Goal: Task Accomplishment & Management: Manage account settings

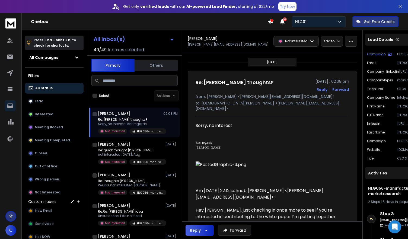
click at [305, 20] on p "HLG01" at bounding box center [302, 21] width 14 height 5
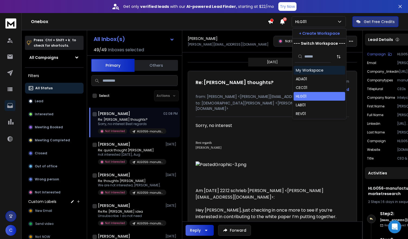
click at [309, 68] on div "My Workspace" at bounding box center [310, 70] width 28 height 5
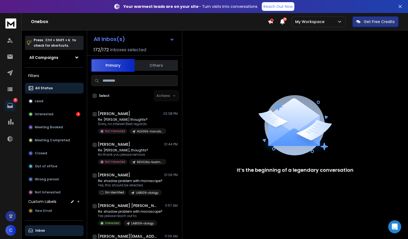
click at [145, 71] on button "Others" at bounding box center [156, 65] width 43 height 12
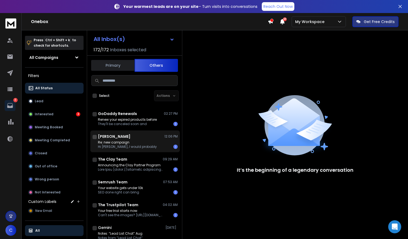
click at [146, 146] on div "Re: new campaign Hi Christian, I would probably 1" at bounding box center [138, 144] width 80 height 9
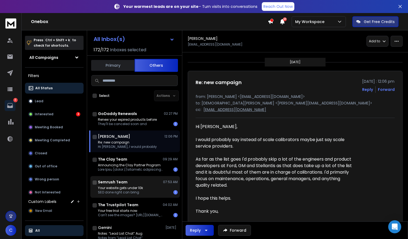
click at [143, 188] on div "Your website gets under 10k SEO done right can bring 1" at bounding box center [138, 190] width 80 height 9
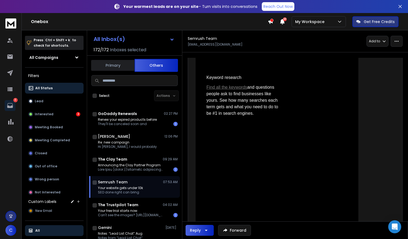
scroll to position [733, 0]
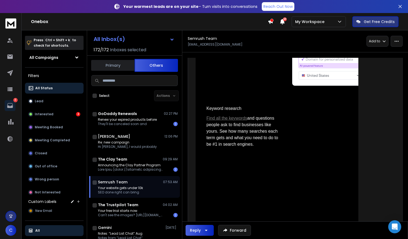
click at [401, 7] on icon at bounding box center [400, 6] width 3 height 3
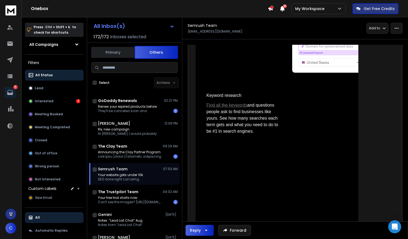
click at [341, 20] on div "Semrush Team ST news@team.semrush.com Add to" at bounding box center [295, 28] width 226 height 22
click at [338, 9] on icon "button" at bounding box center [339, 8] width 5 height 5
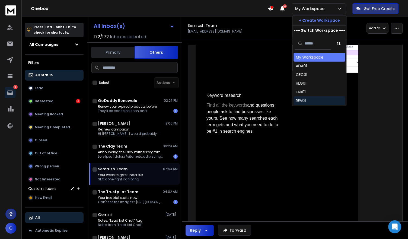
click at [310, 100] on div "REV01" at bounding box center [320, 100] width 52 height 9
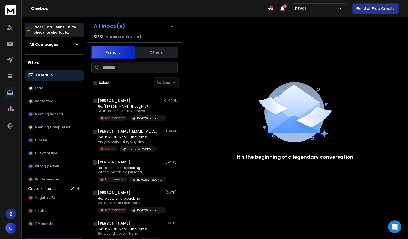
click at [11, 153] on div "C" at bounding box center [11, 119] width 22 height 239
click at [9, 233] on span "C" at bounding box center [10, 228] width 11 height 11
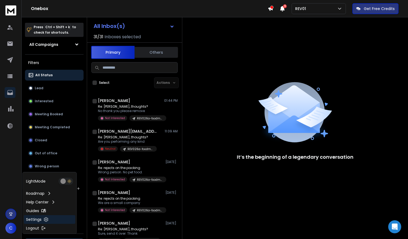
click at [55, 218] on div "Settings" at bounding box center [50, 219] width 52 height 9
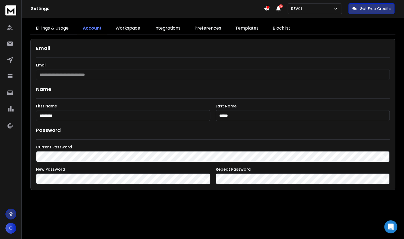
click at [174, 29] on link "Integrations" at bounding box center [167, 28] width 37 height 11
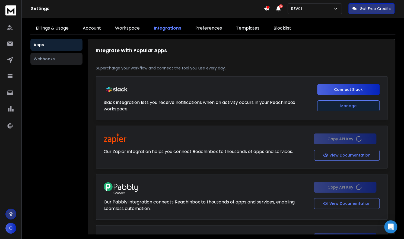
click at [345, 104] on button "Manage" at bounding box center [348, 105] width 62 height 11
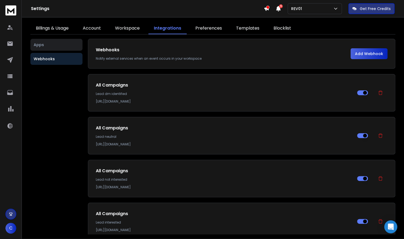
click at [379, 94] on icon at bounding box center [381, 93] width 4 height 4
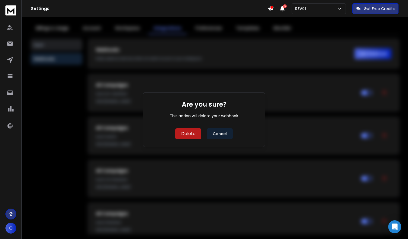
click at [185, 129] on button "Delete" at bounding box center [188, 133] width 26 height 11
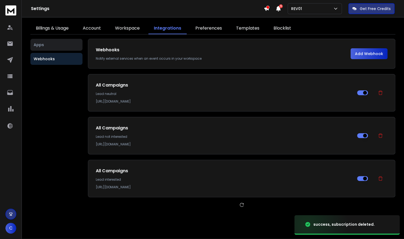
click at [383, 92] on button at bounding box center [380, 92] width 14 height 11
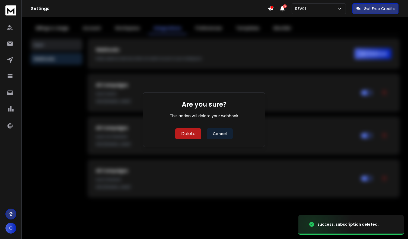
click at [198, 138] on button "Delete" at bounding box center [188, 133] width 26 height 11
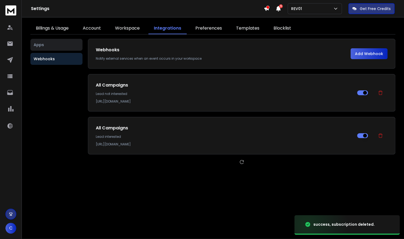
click at [379, 91] on icon at bounding box center [380, 92] width 5 height 5
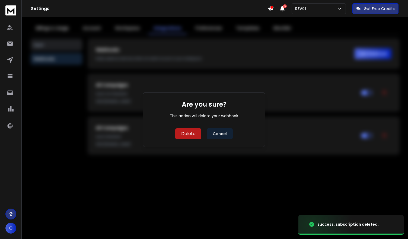
click at [183, 133] on button "Delete" at bounding box center [188, 133] width 26 height 11
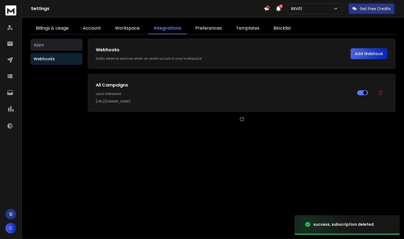
click at [379, 91] on icon at bounding box center [381, 93] width 4 height 4
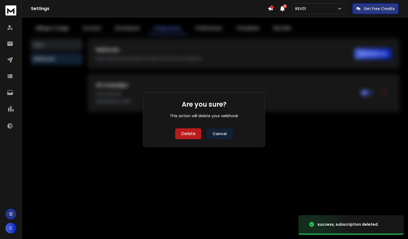
click at [183, 129] on button "Delete" at bounding box center [188, 133] width 26 height 11
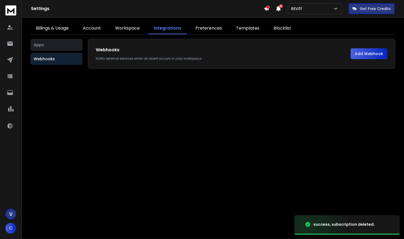
click at [380, 50] on button "Add Webhook" at bounding box center [369, 53] width 37 height 11
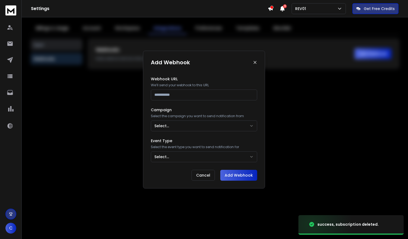
click at [184, 97] on input at bounding box center [204, 95] width 106 height 11
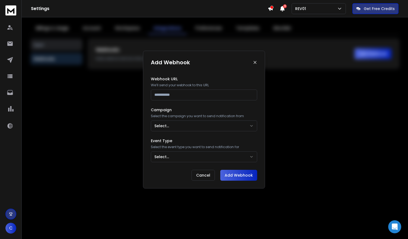
click at [328, 130] on div "**********" at bounding box center [204, 119] width 408 height 149
click at [253, 61] on icon at bounding box center [255, 62] width 4 height 4
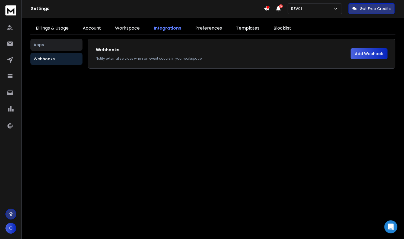
click at [57, 43] on button "Apps" at bounding box center [56, 45] width 52 height 12
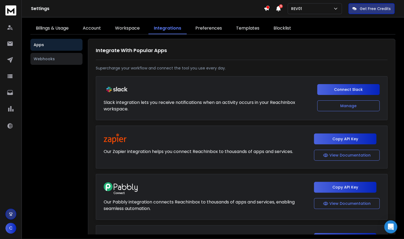
click at [353, 90] on button "Connect Slack" at bounding box center [348, 89] width 62 height 11
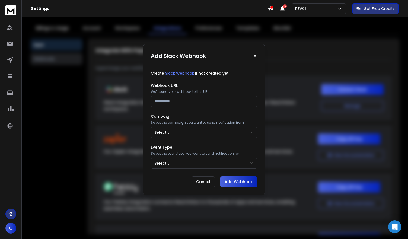
click at [188, 74] on link "Slack Webhook" at bounding box center [179, 73] width 29 height 5
click at [164, 107] on div "**********" at bounding box center [204, 129] width 106 height 117
click at [170, 101] on input at bounding box center [204, 101] width 106 height 11
paste input "**********"
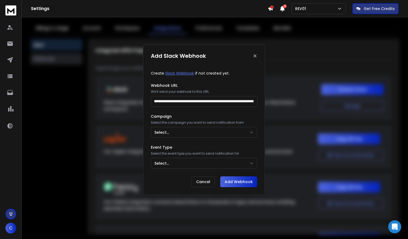
type input "**********"
click at [182, 132] on button "Select..." at bounding box center [204, 132] width 106 height 11
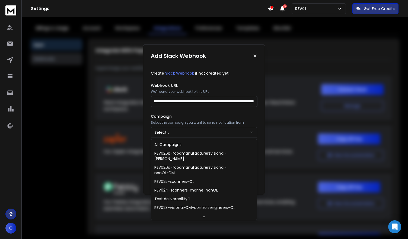
scroll to position [0, 0]
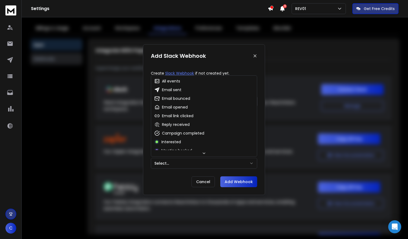
click at [177, 159] on button "Select..." at bounding box center [204, 163] width 106 height 11
select select "**********"
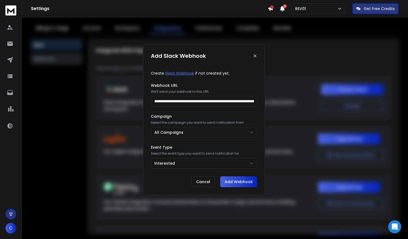
click at [242, 182] on button "Add Webhook" at bounding box center [238, 181] width 37 height 11
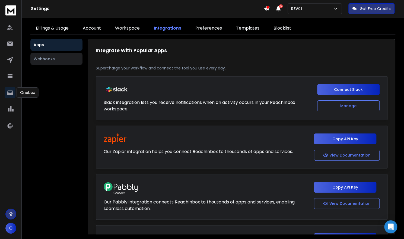
click at [11, 93] on icon at bounding box center [10, 92] width 6 height 5
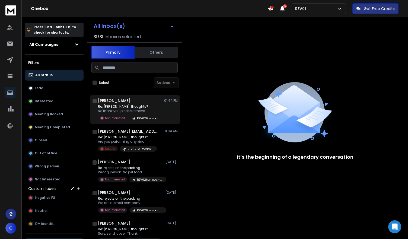
click at [147, 102] on div "Ashley Chahine 01:44 PM" at bounding box center [138, 100] width 80 height 5
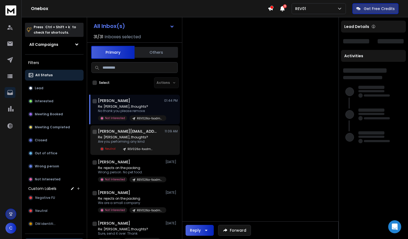
click at [128, 141] on p "Are you performing any kind" at bounding box center [127, 141] width 59 height 4
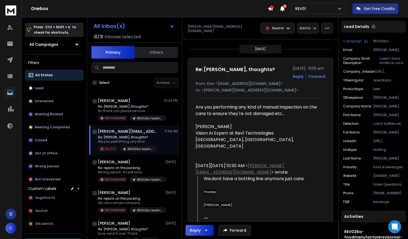
click at [287, 30] on div "Neutral" at bounding box center [278, 28] width 34 height 10
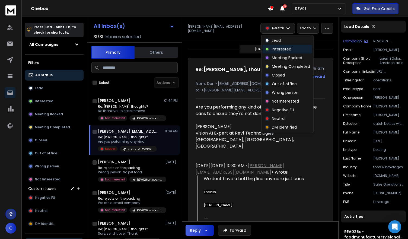
click at [282, 47] on p "Interested" at bounding box center [282, 48] width 20 height 5
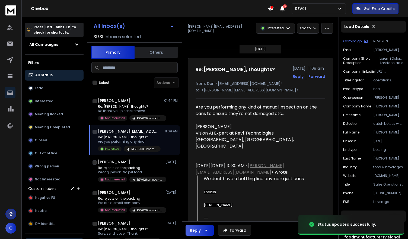
click at [278, 29] on p "Interested" at bounding box center [276, 28] width 16 height 4
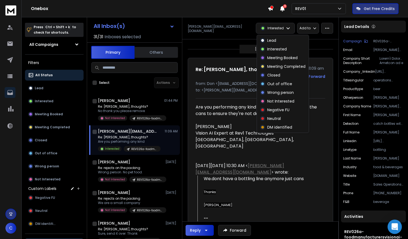
click at [391, 228] on div "Open Intercom Messenger" at bounding box center [395, 227] width 14 height 14
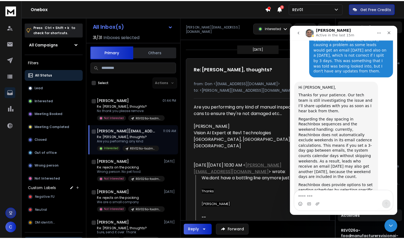
scroll to position [6718, 0]
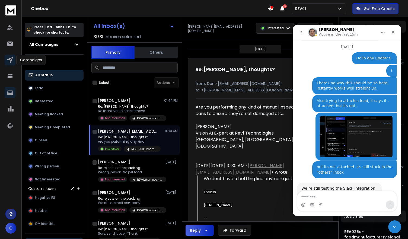
click at [13, 61] on link at bounding box center [10, 60] width 11 height 11
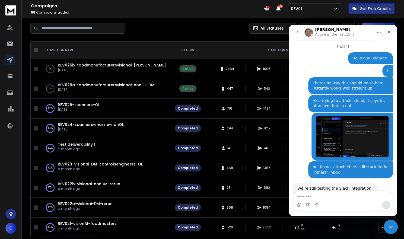
drag, startPoint x: 618, startPoint y: 380, endPoint x: 392, endPoint y: 226, distance: 274.3
click at [392, 226] on icon "Close Intercom Messenger" at bounding box center [390, 226] width 7 height 7
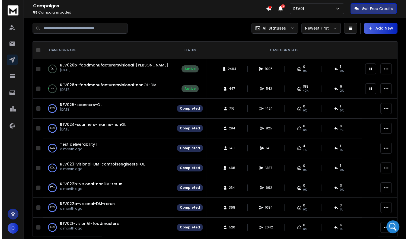
scroll to position [6718, 0]
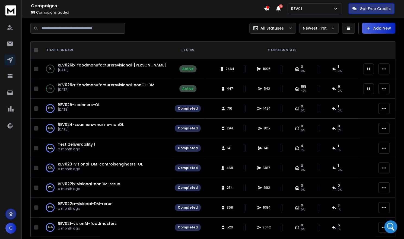
click at [77, 143] on span "Test deliverability 1" at bounding box center [76, 144] width 37 height 5
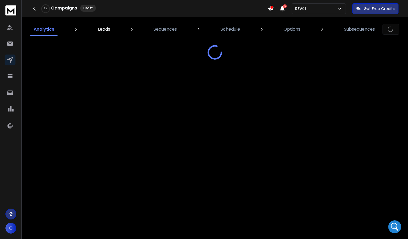
click at [100, 26] on p "Leads" at bounding box center [104, 29] width 12 height 7
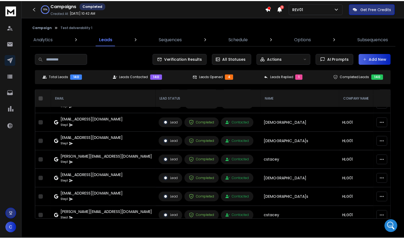
scroll to position [163, 0]
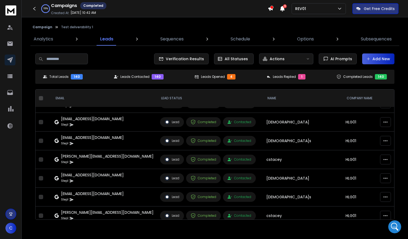
click at [389, 58] on button "Add New" at bounding box center [378, 58] width 32 height 11
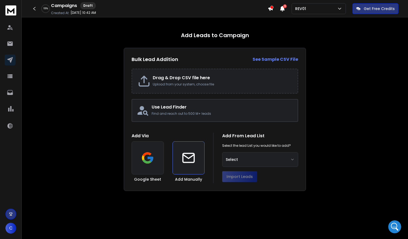
click at [192, 162] on icon at bounding box center [188, 157] width 11 height 9
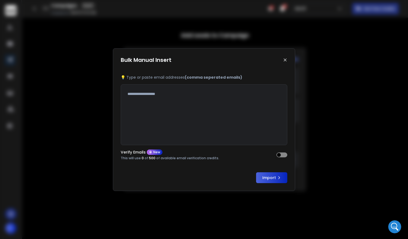
click at [288, 59] on div "Bulk Manual Insert 💡 Type or paste email addresses (comma seperated emails) Ver…" at bounding box center [204, 119] width 182 height 143
click at [285, 61] on icon at bounding box center [285, 60] width 4 height 4
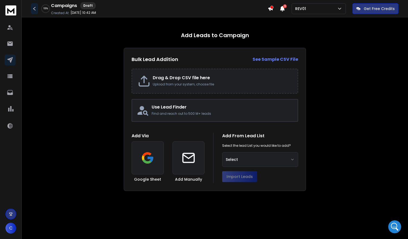
click at [36, 7] on icon at bounding box center [34, 8] width 5 height 5
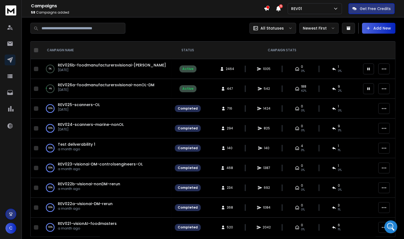
click at [76, 147] on p "a month ago" at bounding box center [76, 149] width 37 height 4
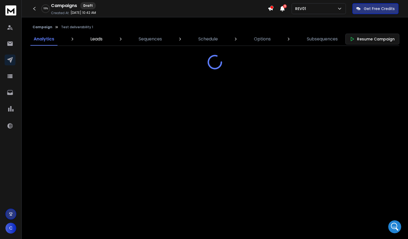
click at [99, 40] on p "Leads" at bounding box center [96, 39] width 12 height 7
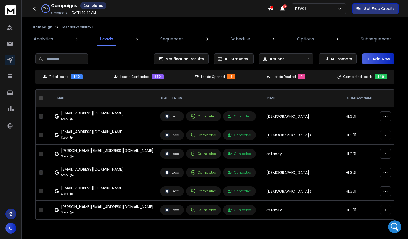
click at [68, 55] on input at bounding box center [61, 58] width 53 height 11
type input "**********"
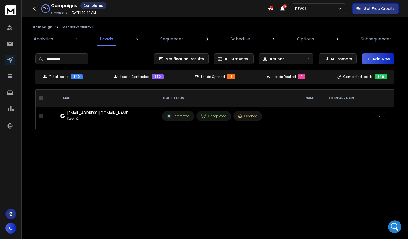
click at [46, 141] on div "**********" at bounding box center [204, 119] width 408 height 239
click at [80, 60] on input "**********" at bounding box center [61, 58] width 53 height 11
click at [375, 116] on button "button" at bounding box center [379, 116] width 11 height 10
click at [97, 115] on div "christianstacey1113@gmail.com" at bounding box center [98, 112] width 63 height 5
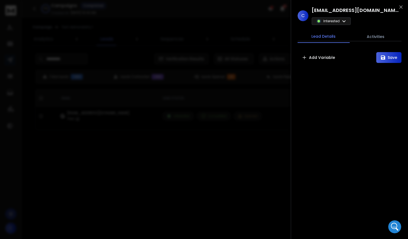
click at [344, 24] on body "**********" at bounding box center [204, 119] width 408 height 239
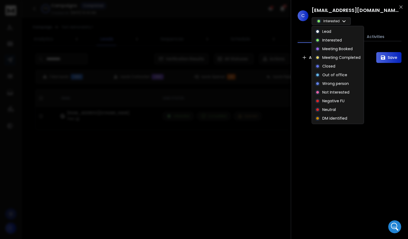
click at [344, 24] on div at bounding box center [204, 119] width 408 height 239
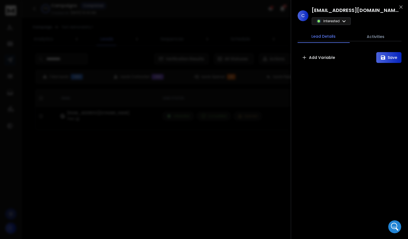
click at [370, 32] on button "Activities" at bounding box center [376, 37] width 52 height 12
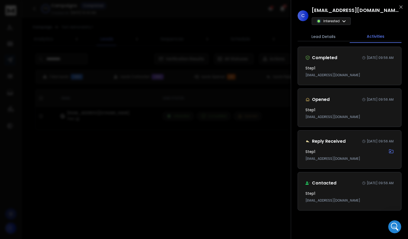
click at [348, 24] on body "**********" at bounding box center [204, 119] width 408 height 239
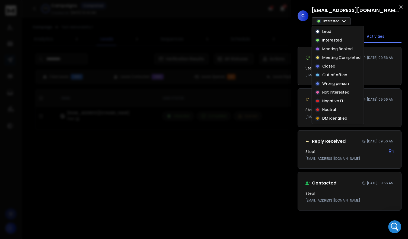
click at [399, 5] on div at bounding box center [204, 119] width 408 height 239
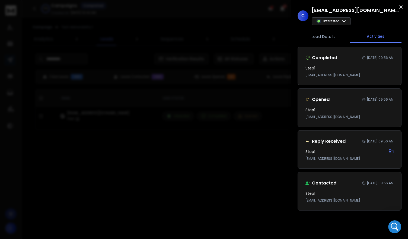
click at [402, 7] on icon "button" at bounding box center [400, 6] width 5 height 5
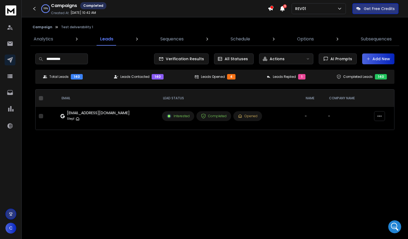
click at [256, 151] on div "**********" at bounding box center [204, 119] width 408 height 239
drag, startPoint x: 59, startPoint y: 60, endPoint x: 46, endPoint y: 61, distance: 12.8
click at [46, 61] on input "**********" at bounding box center [61, 58] width 53 height 11
type input "**********"
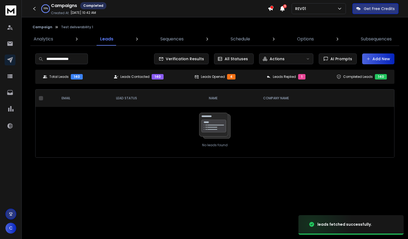
click at [387, 60] on button "Add New" at bounding box center [378, 58] width 32 height 11
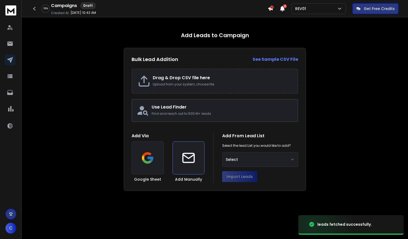
click at [198, 158] on div at bounding box center [189, 157] width 32 height 33
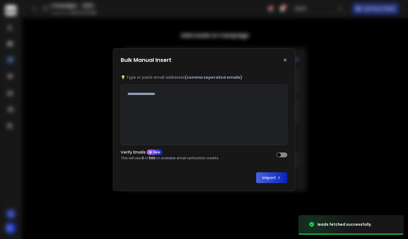
click at [163, 87] on textarea at bounding box center [204, 114] width 167 height 61
type textarea "**********"
click at [280, 177] on button "Import" at bounding box center [271, 177] width 31 height 11
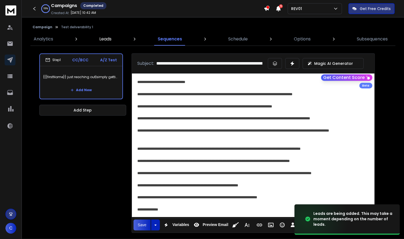
click at [104, 39] on p "Leads" at bounding box center [105, 39] width 12 height 7
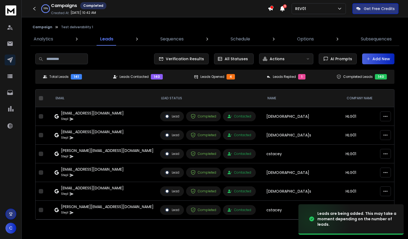
click at [66, 61] on input at bounding box center [61, 58] width 53 height 11
type input "**********"
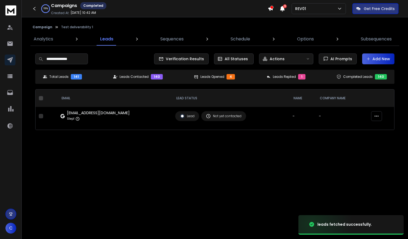
click at [378, 115] on button "button" at bounding box center [376, 116] width 11 height 10
click at [95, 111] on div "christian@hawkleadgen.com" at bounding box center [98, 112] width 63 height 5
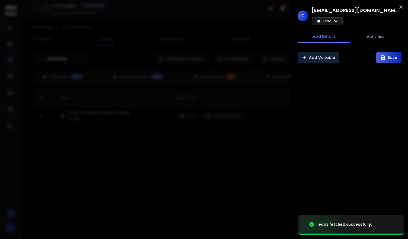
click at [325, 56] on button "Add Variable" at bounding box center [319, 57] width 42 height 11
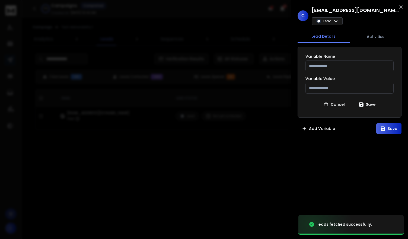
click at [329, 67] on input at bounding box center [350, 66] width 88 height 11
type input "*********"
click at [327, 86] on textarea at bounding box center [350, 88] width 88 height 11
type textarea "*********"
click at [364, 107] on button "Save" at bounding box center [367, 104] width 25 height 11
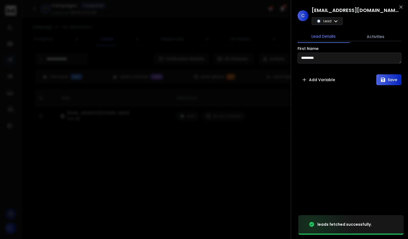
click at [323, 85] on div "Multi Select Table Sheet C christian@hawkleadgen.com Lead Lead Details Activiti…" at bounding box center [349, 119] width 117 height 239
click at [323, 85] on button "Add Variable" at bounding box center [319, 79] width 42 height 11
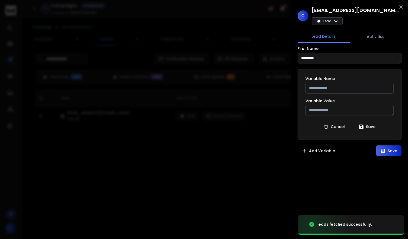
click at [328, 90] on input at bounding box center [350, 88] width 88 height 11
type input "**********"
type textarea "**********"
click at [367, 131] on button "Save" at bounding box center [367, 126] width 25 height 11
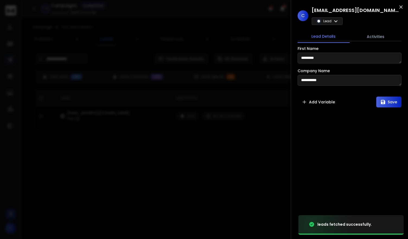
click at [401, 9] on icon "button" at bounding box center [400, 6] width 5 height 5
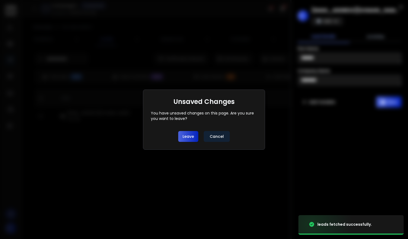
click at [219, 137] on button "Cancel" at bounding box center [217, 136] width 26 height 11
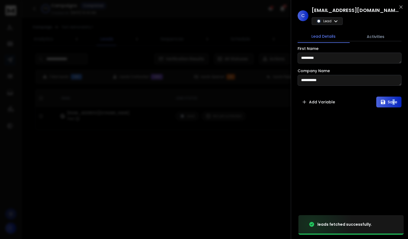
click at [394, 108] on div "**********" at bounding box center [349, 119] width 117 height 239
click at [394, 103] on button "Save" at bounding box center [388, 102] width 25 height 11
click at [403, 4] on icon "button" at bounding box center [400, 6] width 5 height 5
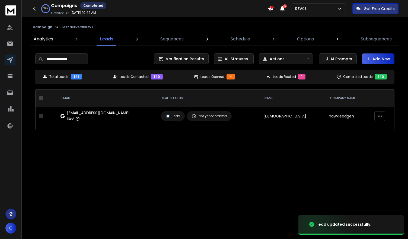
click at [51, 39] on p "Analytics" at bounding box center [44, 39] width 20 height 7
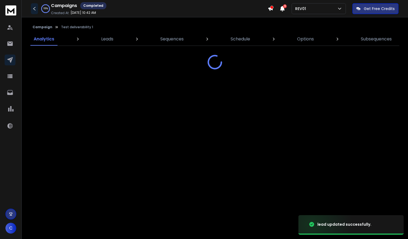
click at [35, 11] on icon at bounding box center [34, 8] width 5 height 5
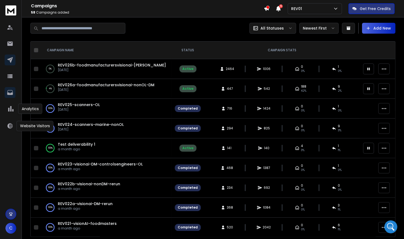
click at [11, 95] on icon at bounding box center [10, 92] width 7 height 7
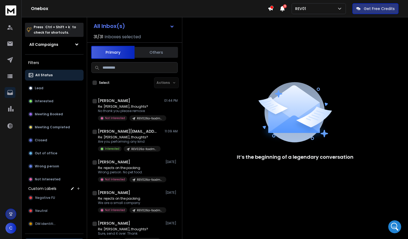
click at [157, 59] on div "Primary Others Select Actions Ashley Chahine 01:44 PM Re: Ashley, thoughts? No …" at bounding box center [134, 159] width 95 height 224
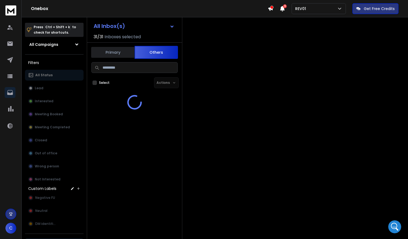
click at [156, 55] on button "Others" at bounding box center [156, 52] width 43 height 13
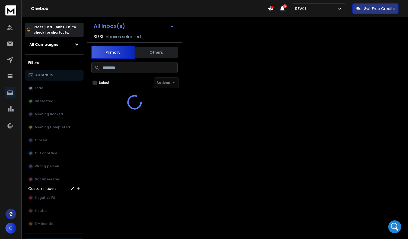
click at [107, 53] on button "Primary" at bounding box center [112, 52] width 43 height 13
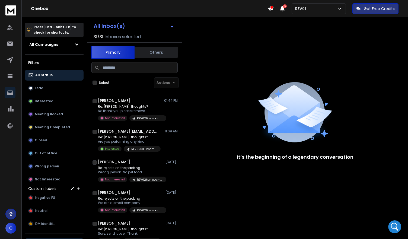
click at [154, 55] on button "Others" at bounding box center [156, 52] width 43 height 12
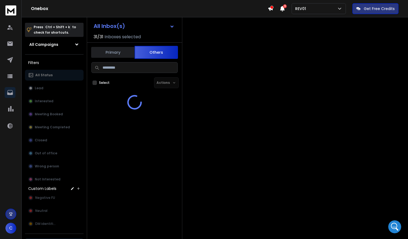
click at [128, 55] on button "Primary" at bounding box center [112, 52] width 43 height 12
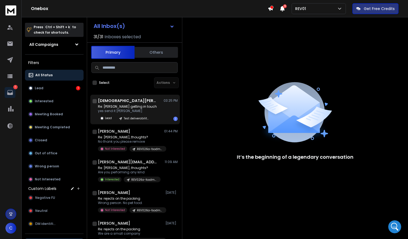
click at [118, 108] on p "Re: [PERSON_NAME] getting in touch" at bounding box center [127, 106] width 59 height 4
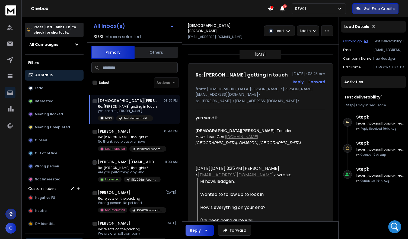
click at [283, 33] on div "Lead" at bounding box center [279, 31] width 30 height 10
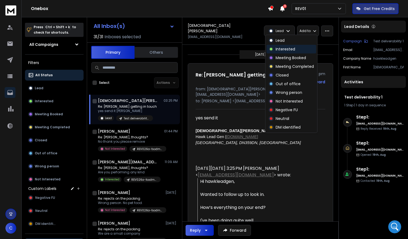
click at [286, 53] on div "Interested" at bounding box center [292, 49] width 50 height 9
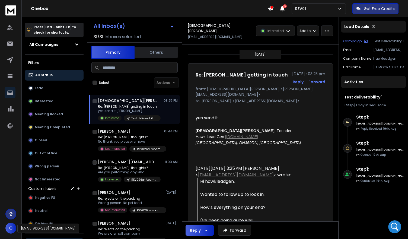
click at [11, 231] on span "C" at bounding box center [10, 228] width 11 height 11
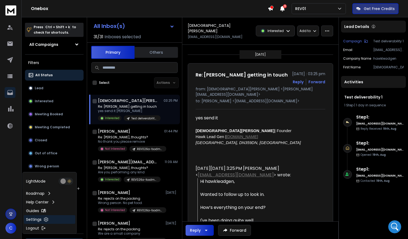
click at [45, 220] on icon at bounding box center [46, 219] width 5 height 5
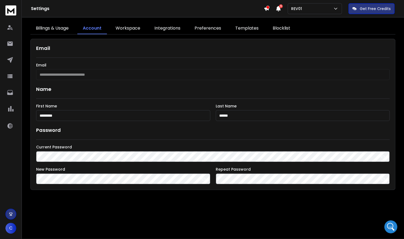
click at [169, 31] on link "Integrations" at bounding box center [167, 28] width 37 height 11
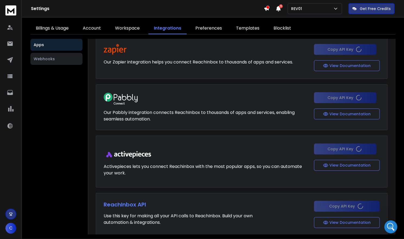
scroll to position [98, 0]
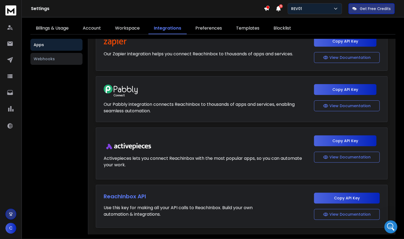
click at [316, 11] on div "REV01" at bounding box center [314, 8] width 47 height 5
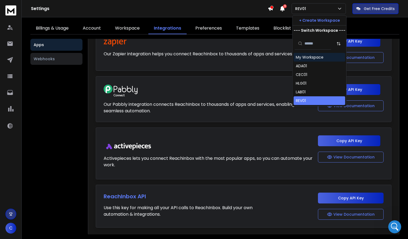
click at [315, 58] on div "My Workspace" at bounding box center [310, 57] width 28 height 5
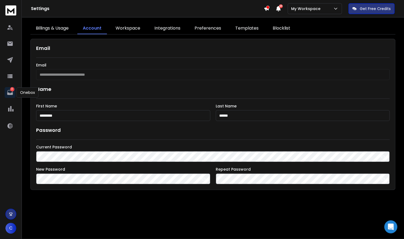
click at [10, 91] on icon at bounding box center [10, 92] width 7 height 7
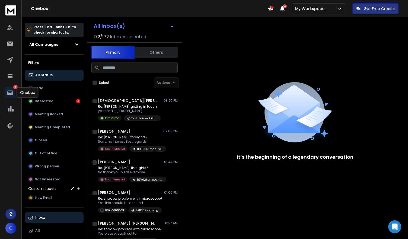
click at [141, 57] on button "Others" at bounding box center [156, 52] width 43 height 12
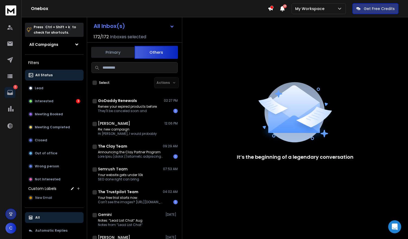
click at [117, 54] on button "Primary" at bounding box center [112, 52] width 43 height 12
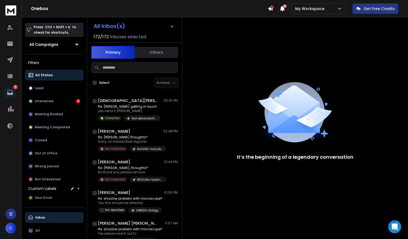
click at [55, 77] on button "All Status" at bounding box center [54, 75] width 59 height 11
drag, startPoint x: 397, startPoint y: 225, endPoint x: 385, endPoint y: 218, distance: 13.6
click at [396, 224] on icon "Open Intercom Messenger" at bounding box center [395, 227] width 6 height 7
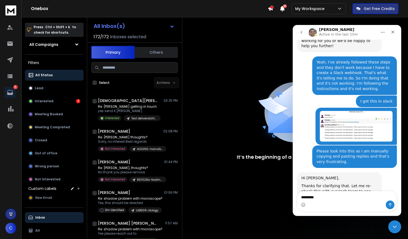
scroll to position [6718, 0]
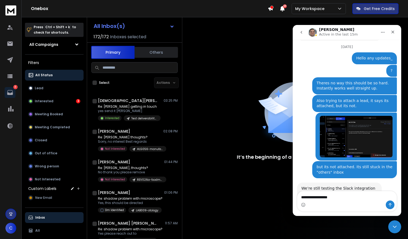
type textarea "**********"
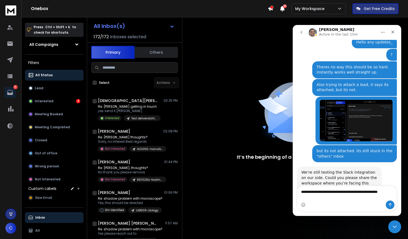
scroll to position [6739, 0]
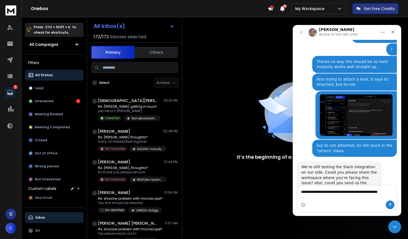
type textarea "**********"
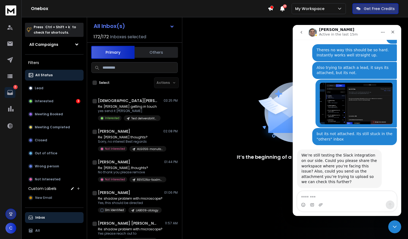
scroll to position [6751, 0]
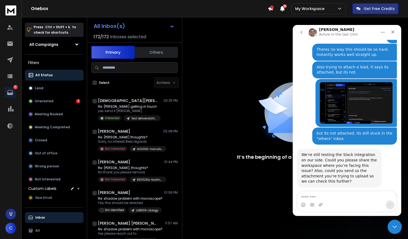
drag, startPoint x: 394, startPoint y: 222, endPoint x: 713, endPoint y: 223, distance: 319.4
click at [394, 221] on div "Close Intercom Messenger" at bounding box center [394, 226] width 13 height 13
